Goal: Task Accomplishment & Management: Use online tool/utility

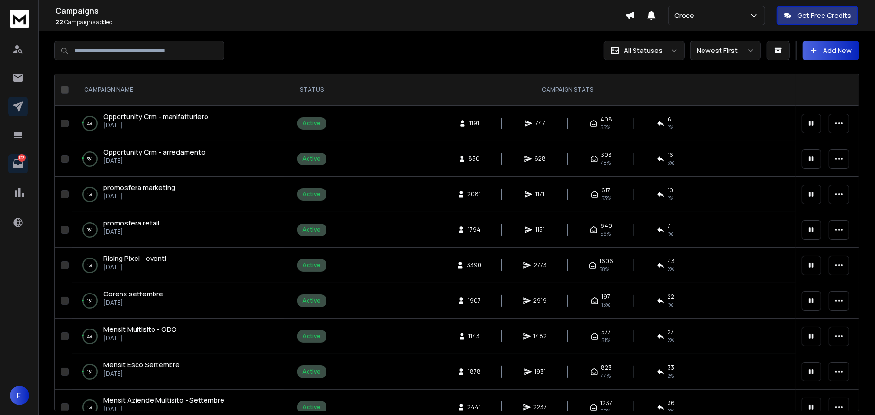
click at [20, 166] on icon at bounding box center [18, 163] width 10 height 9
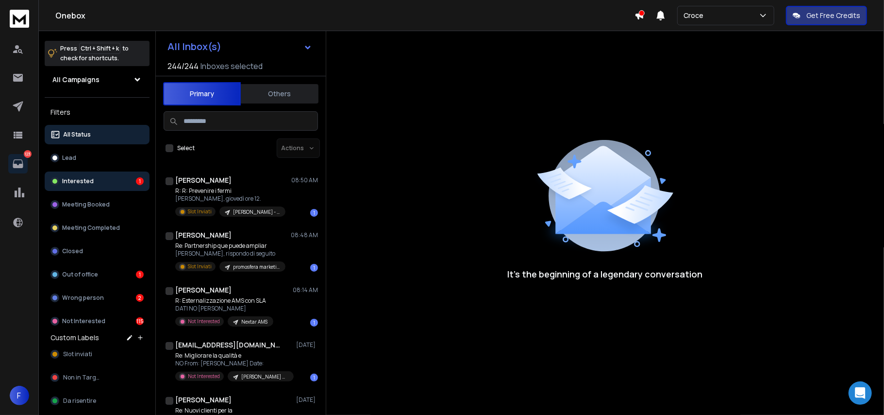
click at [136, 179] on div "1" at bounding box center [140, 181] width 8 height 8
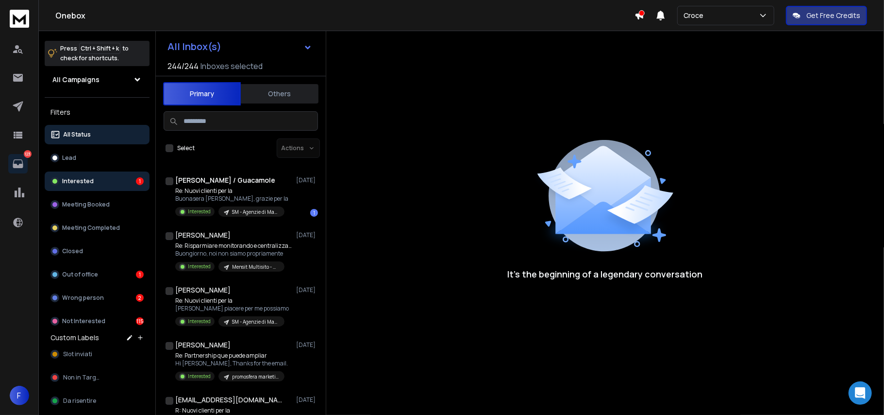
click at [131, 140] on button "All Status" at bounding box center [97, 134] width 105 height 19
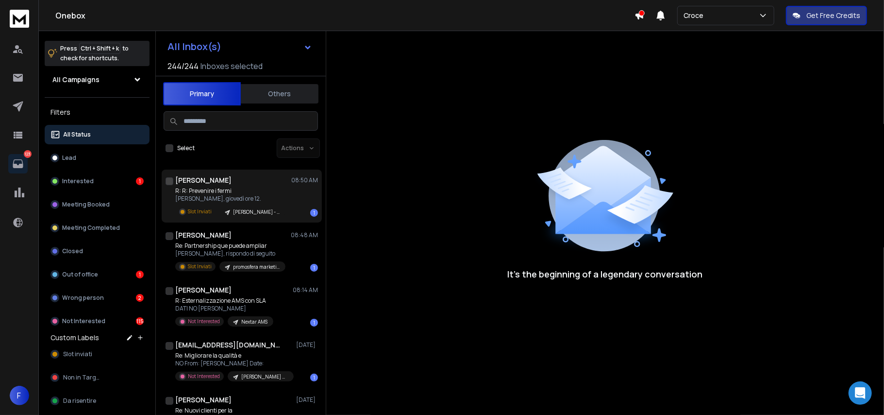
click at [280, 201] on p "[PERSON_NAME], giovedì ore 12." at bounding box center [230, 199] width 110 height 8
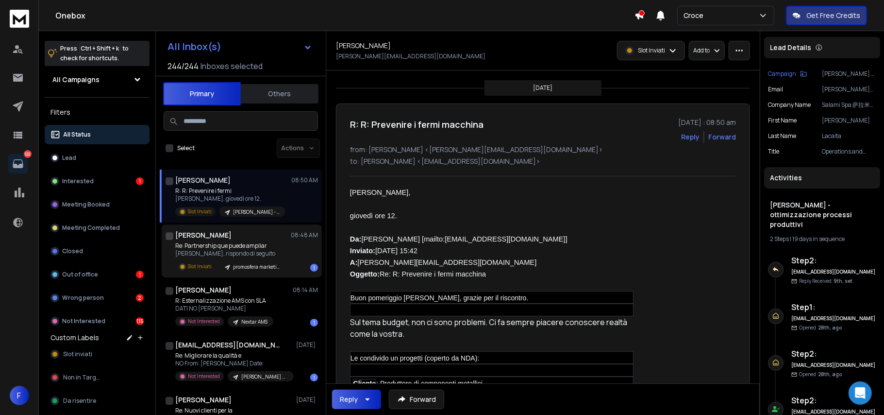
click at [290, 246] on div "Re: Partnership que puede ampliar [PERSON_NAME], rispondo di seguito Slot Invia…" at bounding box center [246, 257] width 143 height 30
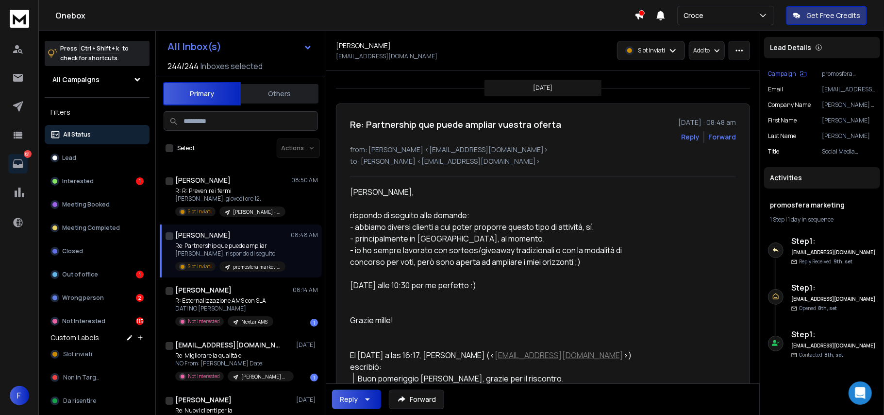
drag, startPoint x: 486, startPoint y: 150, endPoint x: 555, endPoint y: 144, distance: 68.7
click at [439, 150] on p "from: [PERSON_NAME] <[EMAIL_ADDRESS][DOMAIN_NAME]>" at bounding box center [543, 150] width 386 height 10
copy p "[DOMAIN_NAME]"
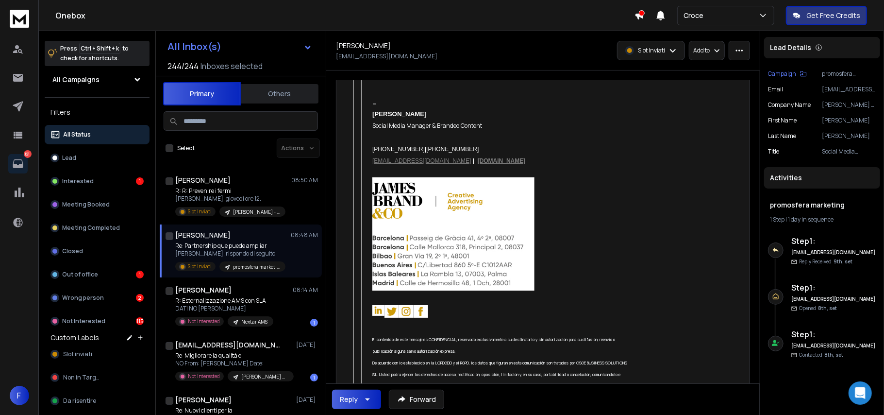
scroll to position [918, 0]
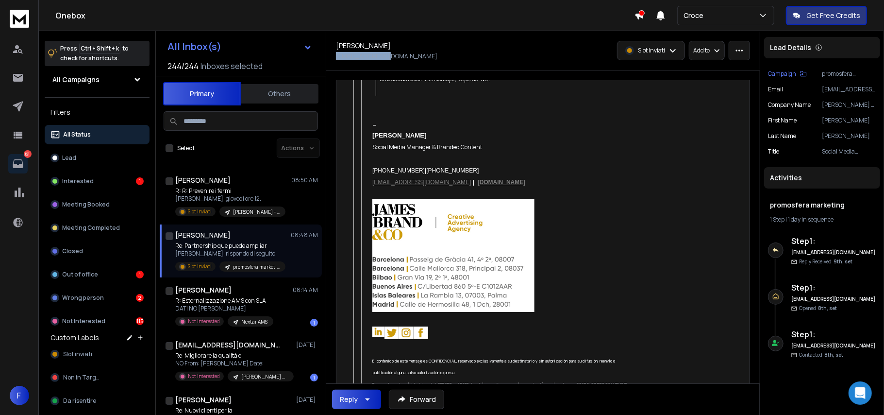
drag, startPoint x: 390, startPoint y: 53, endPoint x: 415, endPoint y: 56, distance: 24.5
click at [335, 56] on div "[PERSON_NAME] [PERSON_NAME] [EMAIL_ADDRESS][DOMAIN_NAME] Slot Inviati Add to Sl…" at bounding box center [543, 50] width 434 height 39
copy p "[EMAIL_ADDRESS][DOMAIN_NAME]"
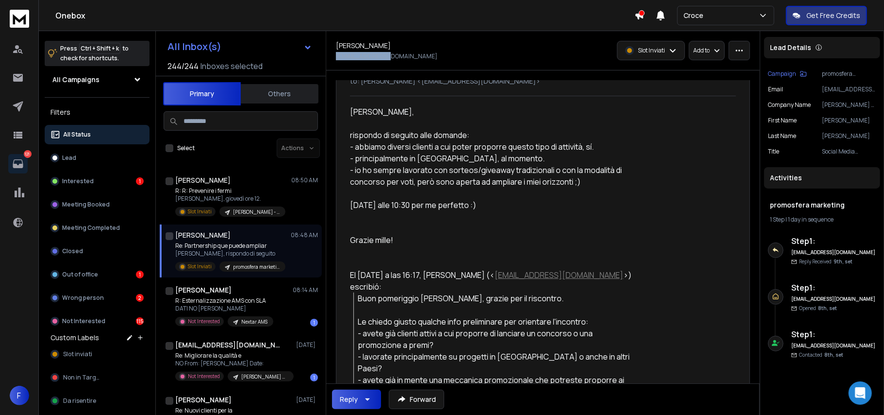
scroll to position [74, 0]
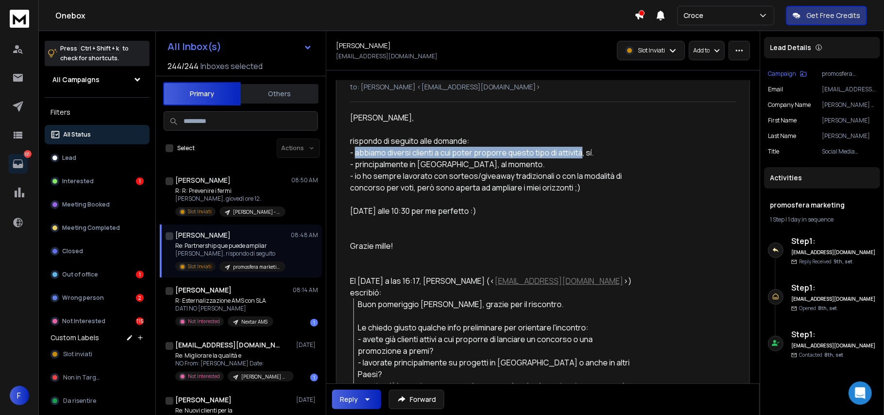
drag, startPoint x: 356, startPoint y: 154, endPoint x: 584, endPoint y: 148, distance: 227.9
click at [584, 148] on div "- abbiamo diversi clienti a cui poter proporre questo tipo di attività, sí." at bounding box center [492, 153] width 284 height 12
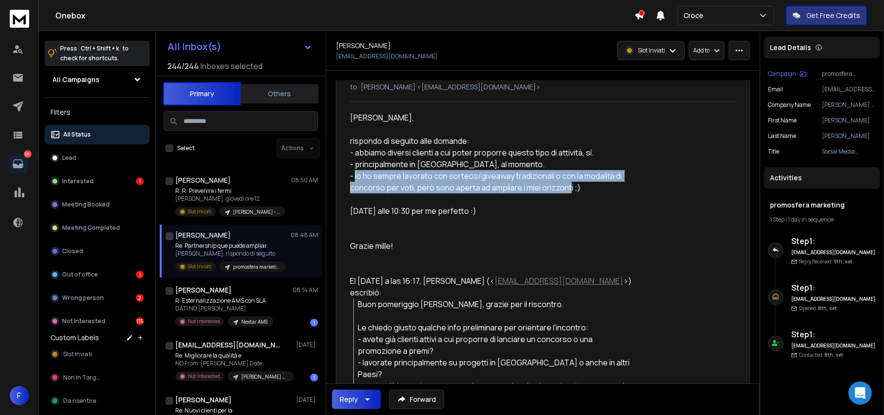
drag, startPoint x: 355, startPoint y: 175, endPoint x: 571, endPoint y: 186, distance: 216.9
click at [571, 186] on div "- io ho sempre lavorato con sorteos/giveaway tradizionali o con la modalità di …" at bounding box center [492, 181] width 284 height 23
copy div "io ho sempre lavorato con sorteos/giveaway tradizionali o con la modalità di co…"
click at [427, 172] on div "- io ho sempre lavorato con sorteos/giveaway tradizionali o con la modalità di …" at bounding box center [492, 181] width 284 height 23
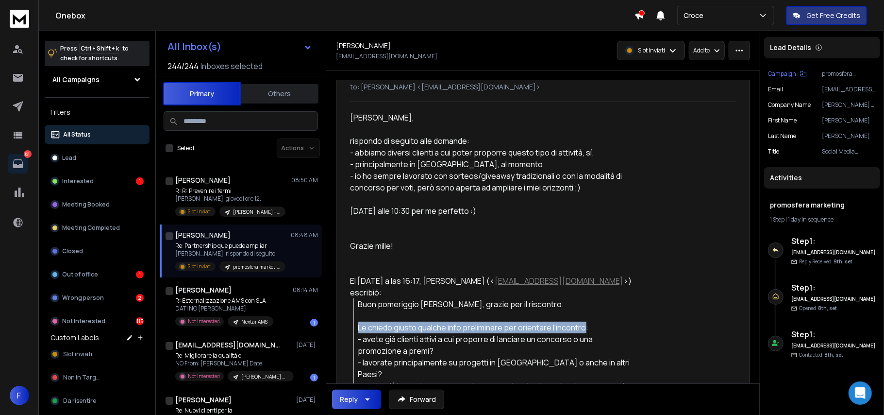
drag, startPoint x: 358, startPoint y: 327, endPoint x: 586, endPoint y: 327, distance: 227.8
click at [586, 327] on div "Le chiedo giusto qualche info preliminare per orientare l'incontro:" at bounding box center [495, 328] width 275 height 12
copy div "Le chiedo giusto qualche info preliminare per orientare l'incontro"
